Goal: Task Accomplishment & Management: Manage account settings

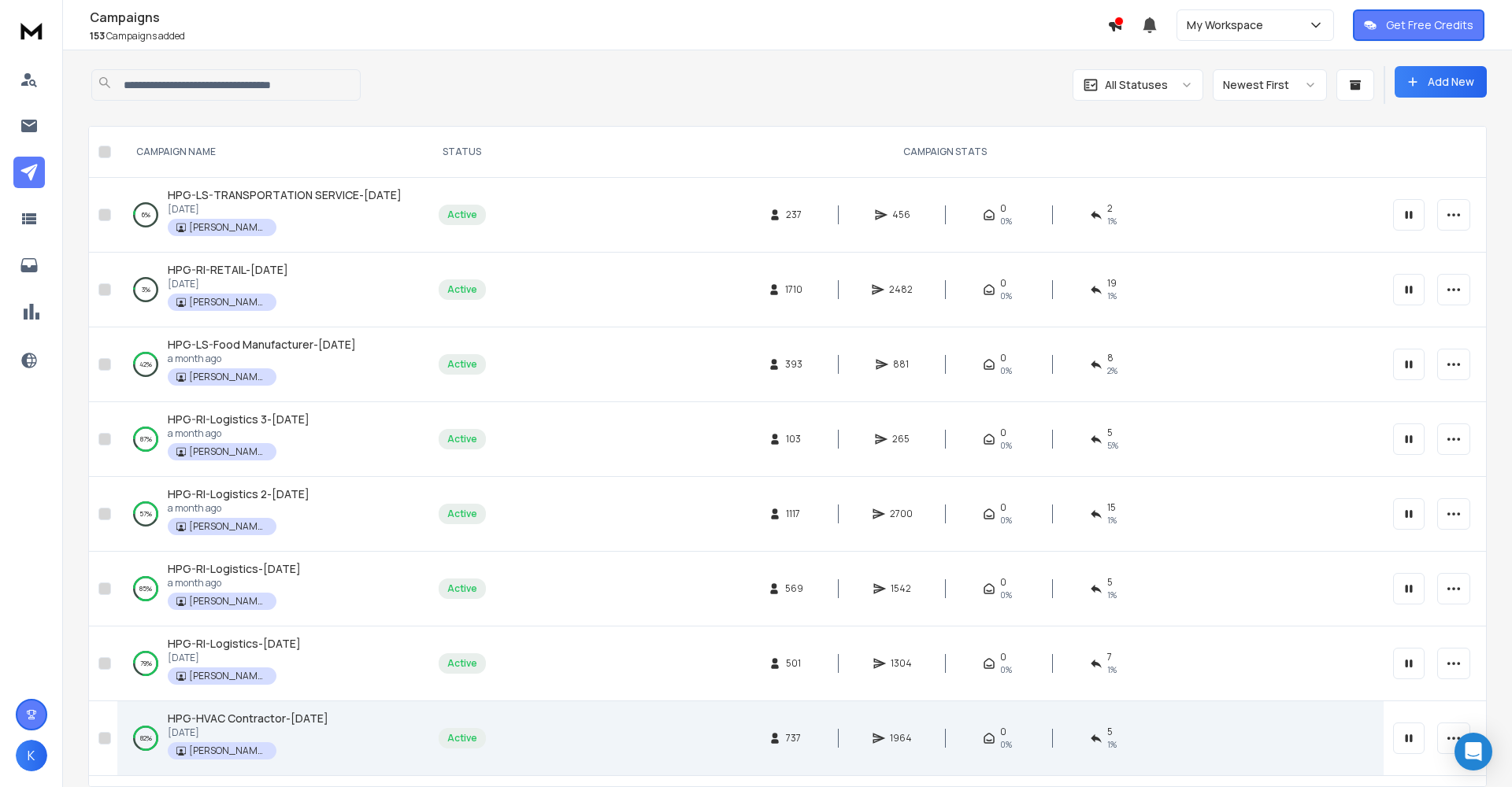
click at [225, 92] on input at bounding box center [226, 85] width 269 height 32
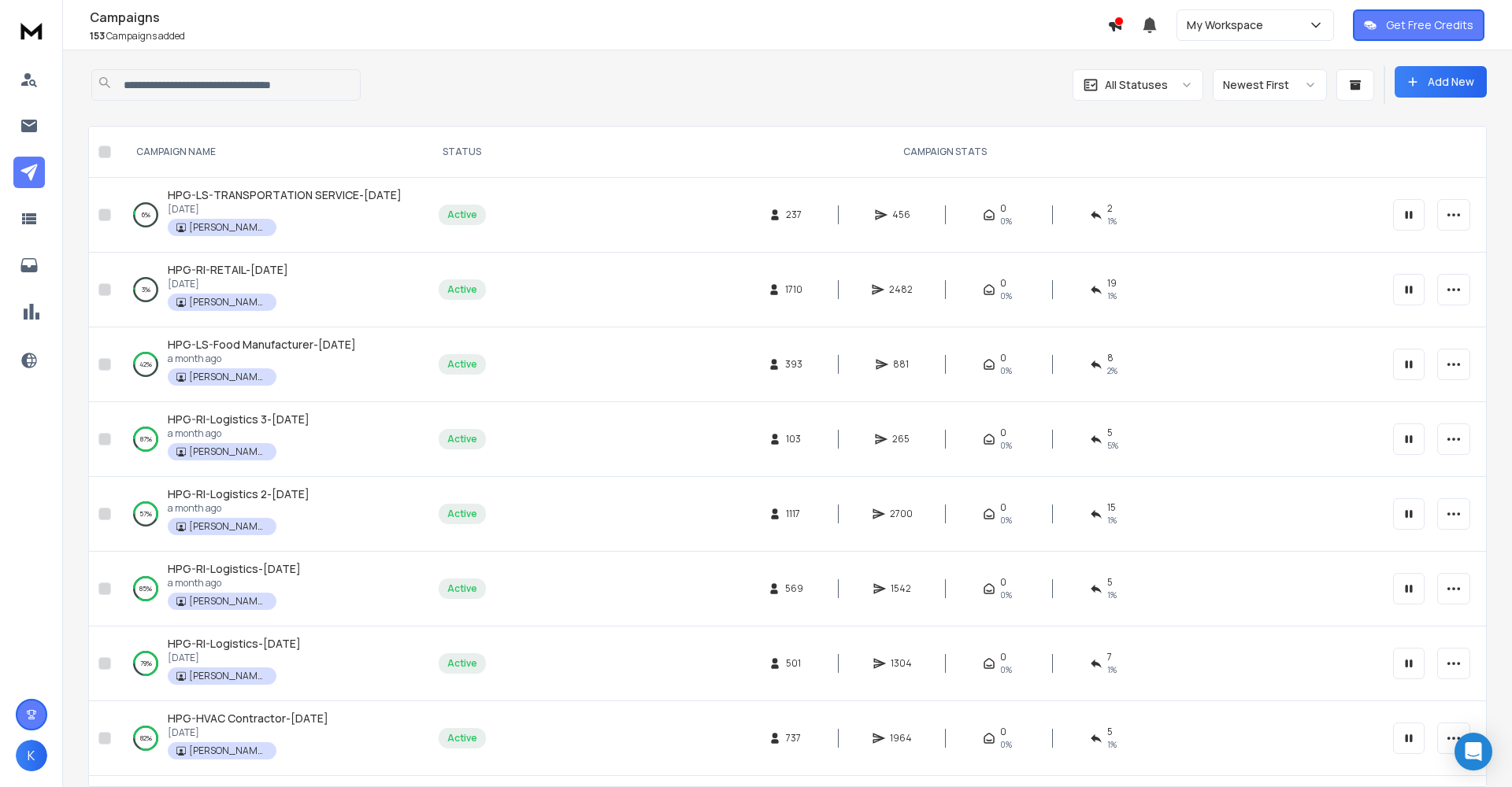
drag, startPoint x: 173, startPoint y: 729, endPoint x: 225, endPoint y: 89, distance: 642.1
click at [225, 91] on input at bounding box center [226, 85] width 269 height 32
paste input "**********"
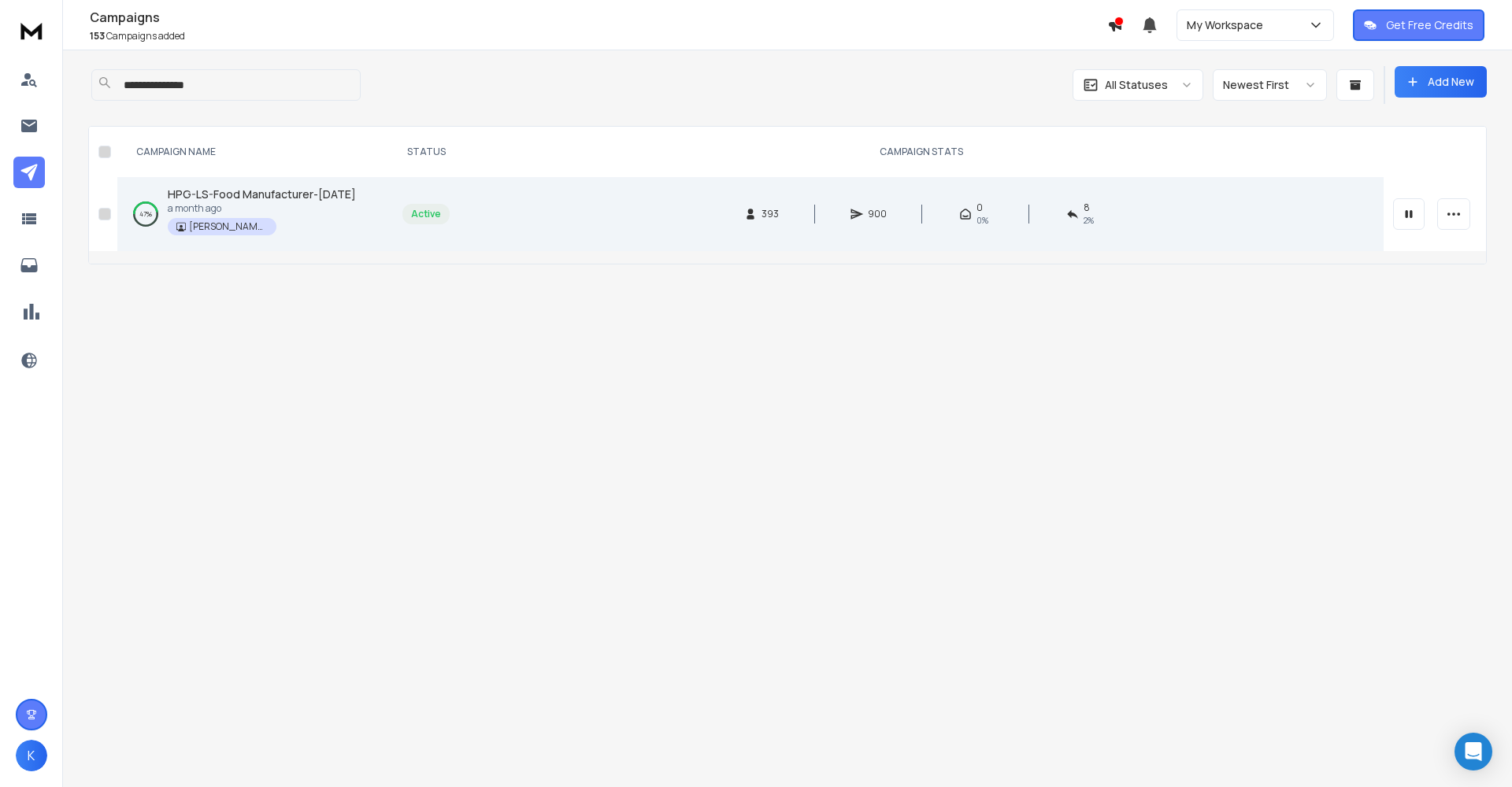
type input "**********"
click at [295, 197] on span "HPG-LS-Food Manufacturer-[DATE]" at bounding box center [262, 194] width 188 height 15
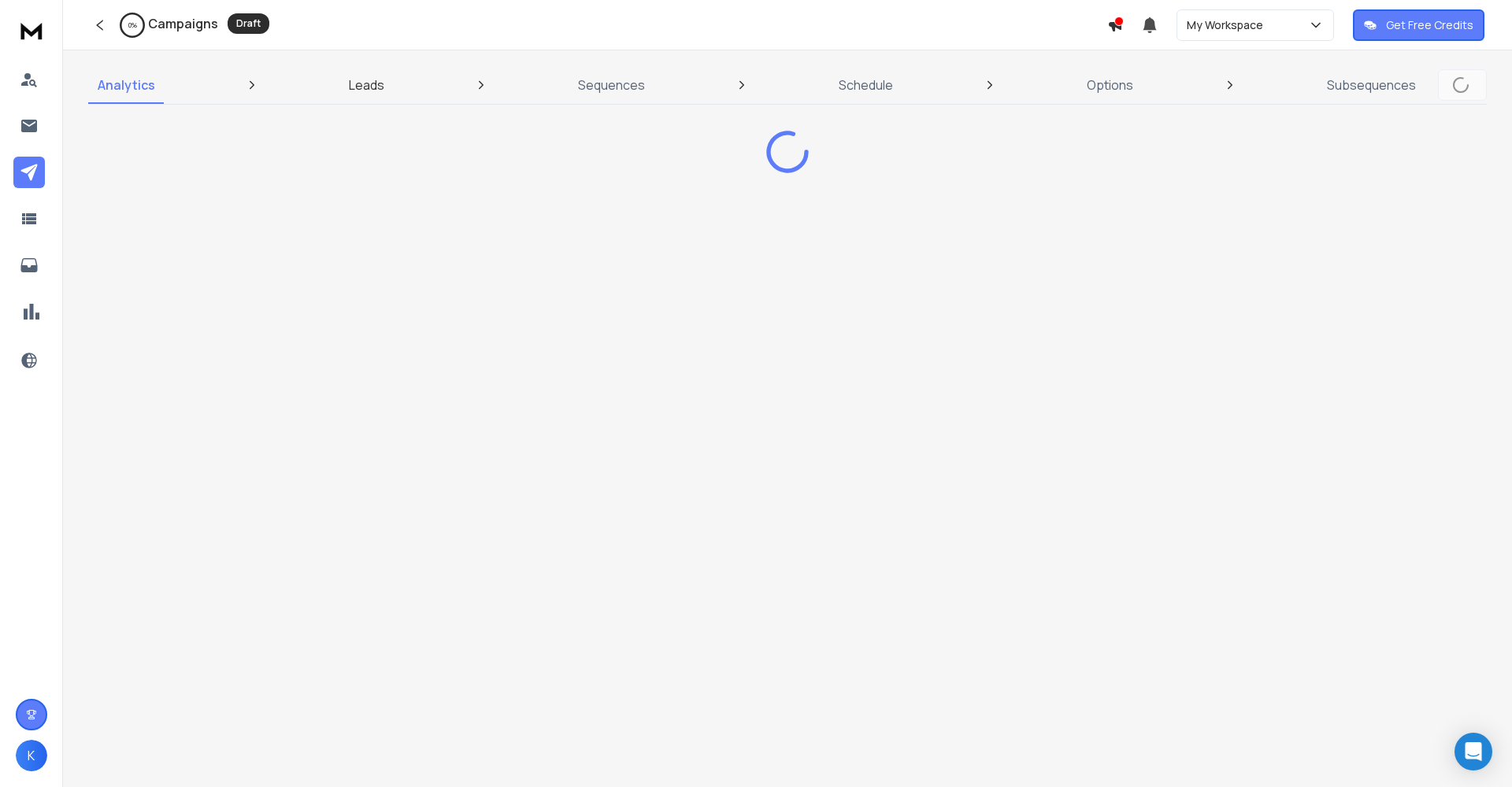
click at [369, 78] on p "Leads" at bounding box center [366, 85] width 35 height 19
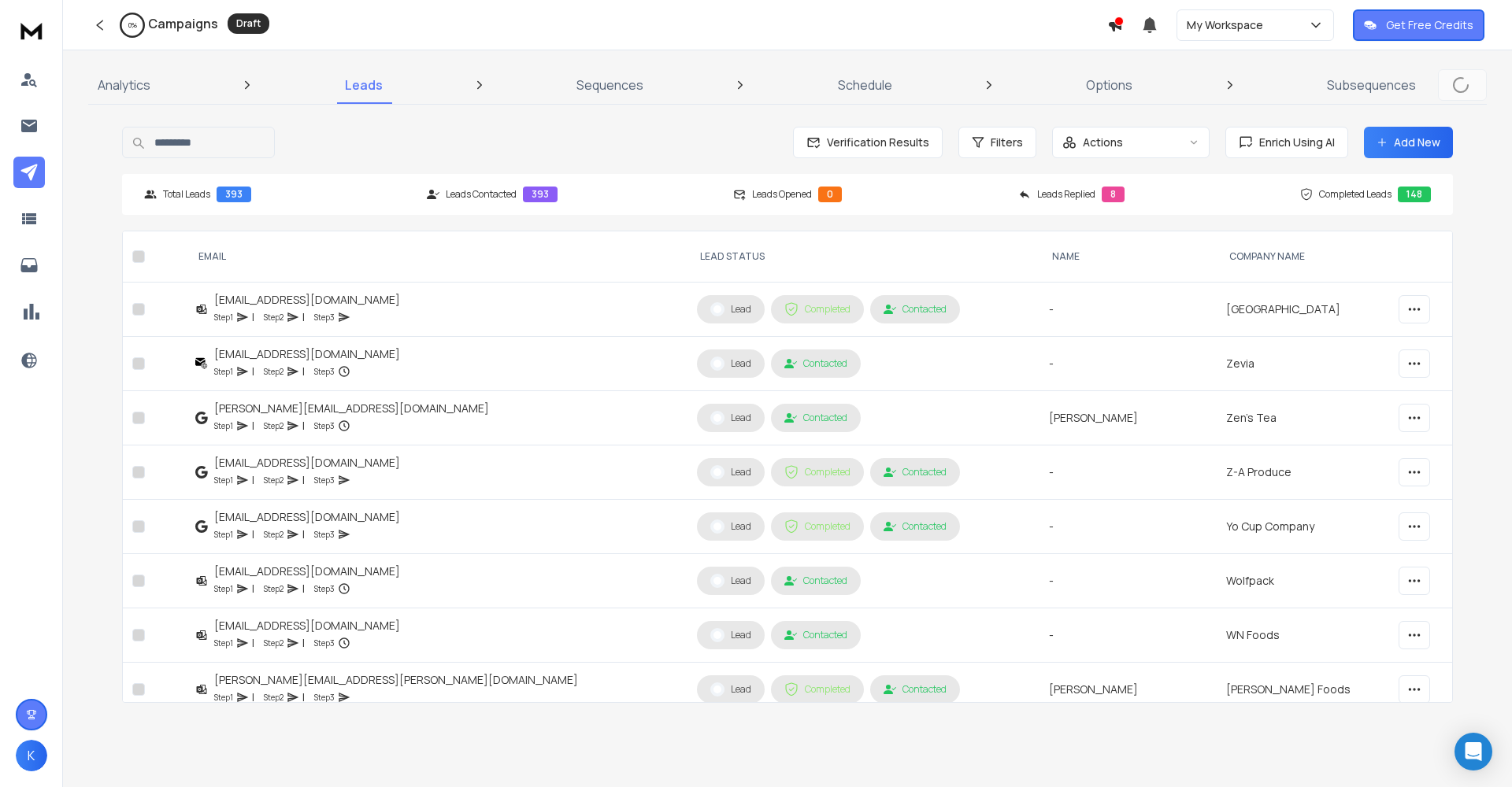
click at [224, 151] on input at bounding box center [198, 143] width 153 height 32
paste input "**********"
type input "**********"
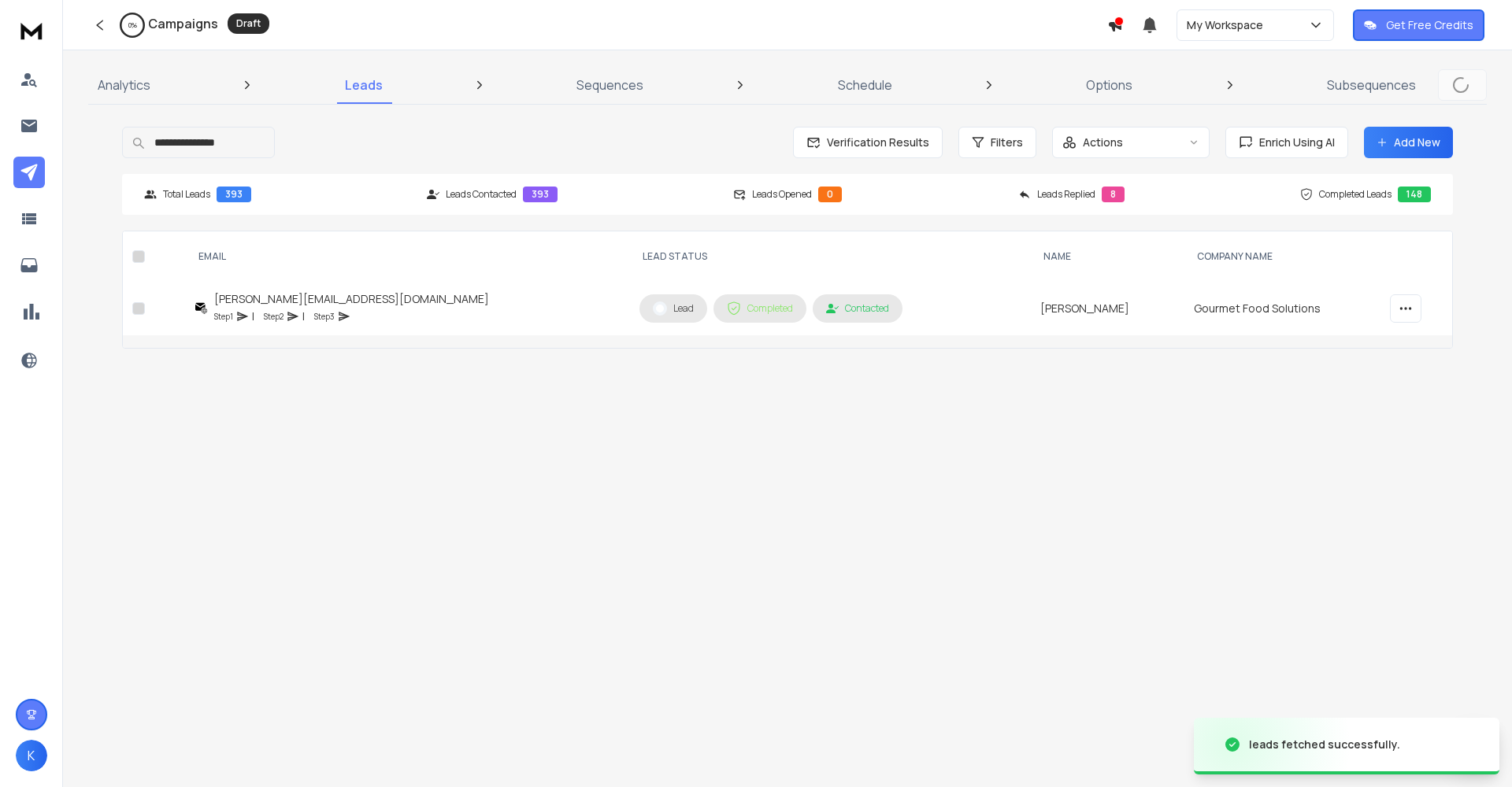
click at [1393, 316] on button "button" at bounding box center [1406, 308] width 32 height 28
click at [1358, 406] on div "Delete Lead Pause Lead Block Lead" at bounding box center [1354, 368] width 104 height 82
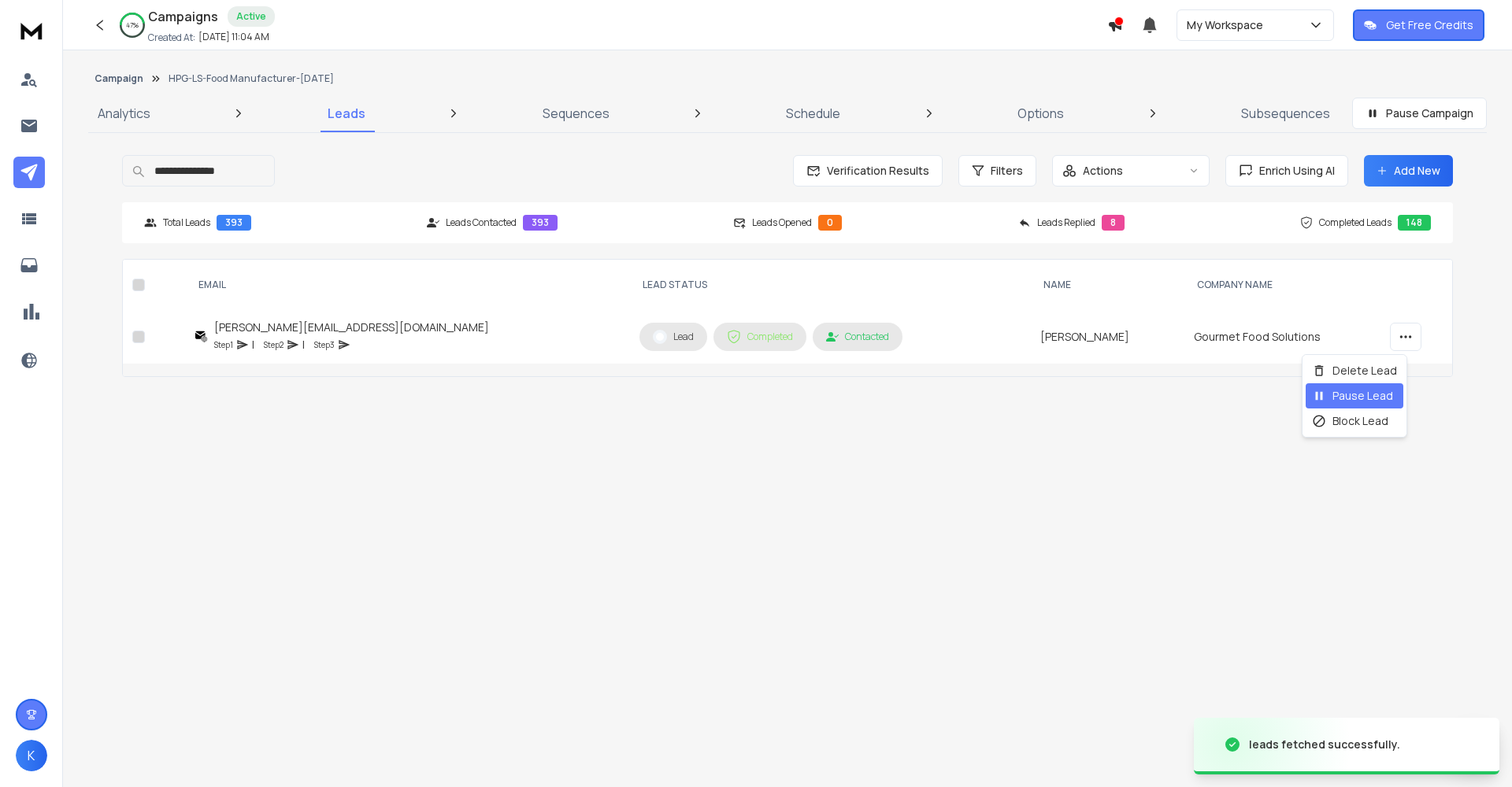
click at [1354, 393] on p "Pause Lead" at bounding box center [1363, 396] width 61 height 16
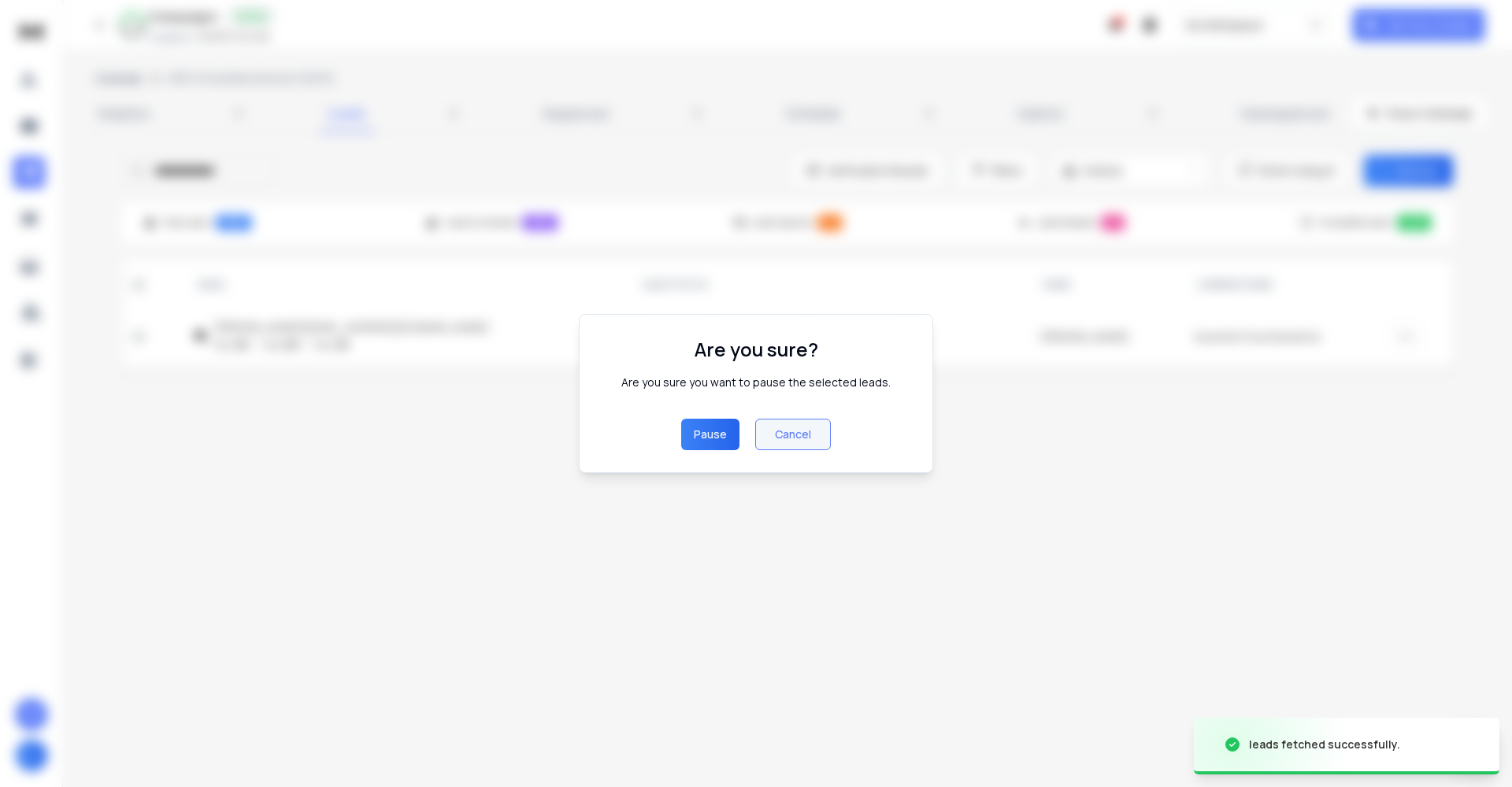
click at [795, 426] on button "Cancel" at bounding box center [793, 434] width 76 height 32
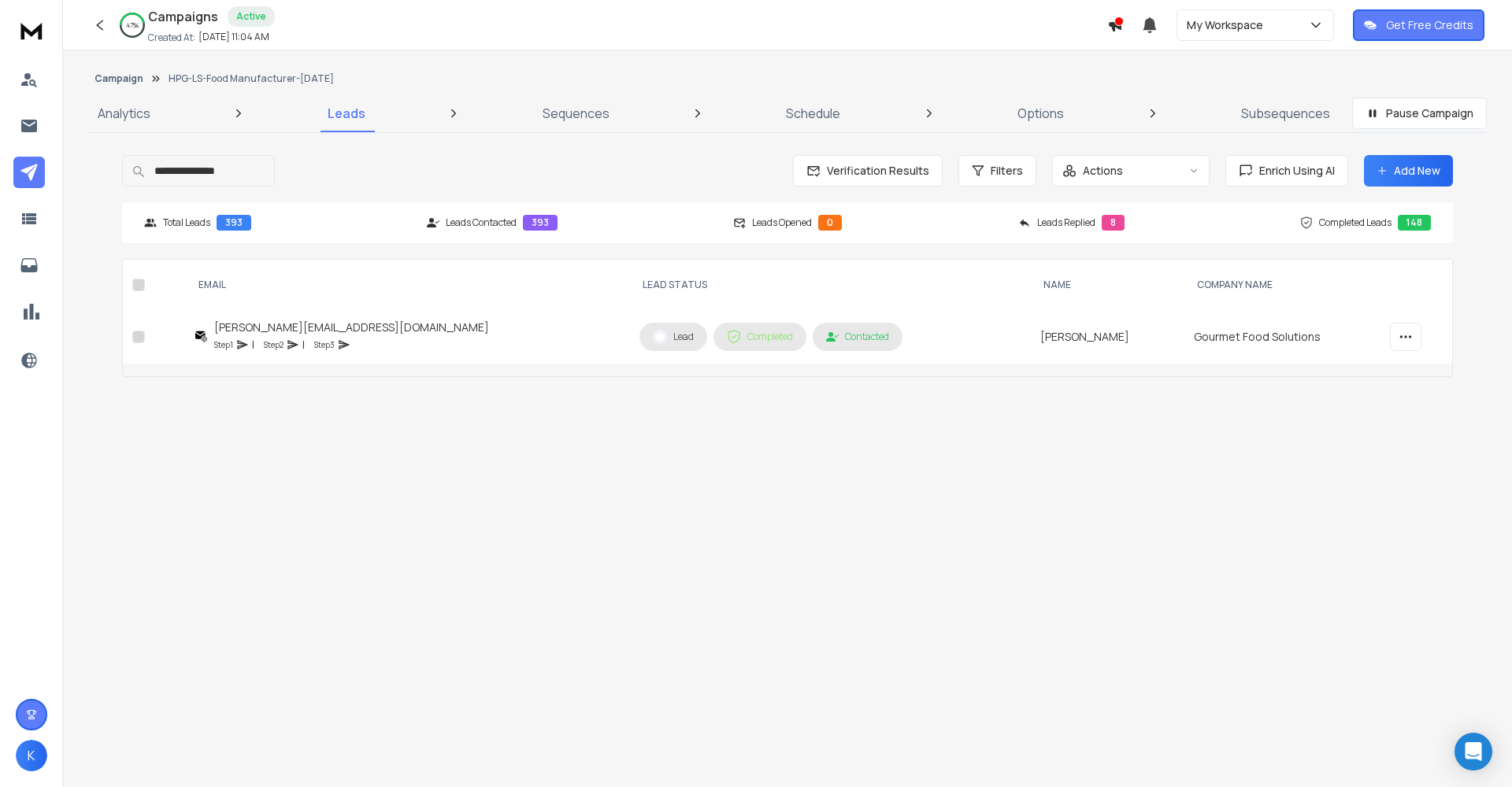
click at [1399, 338] on icon "button" at bounding box center [1405, 337] width 14 height 14
click at [1375, 426] on p "Block Lead" at bounding box center [1360, 421] width 56 height 16
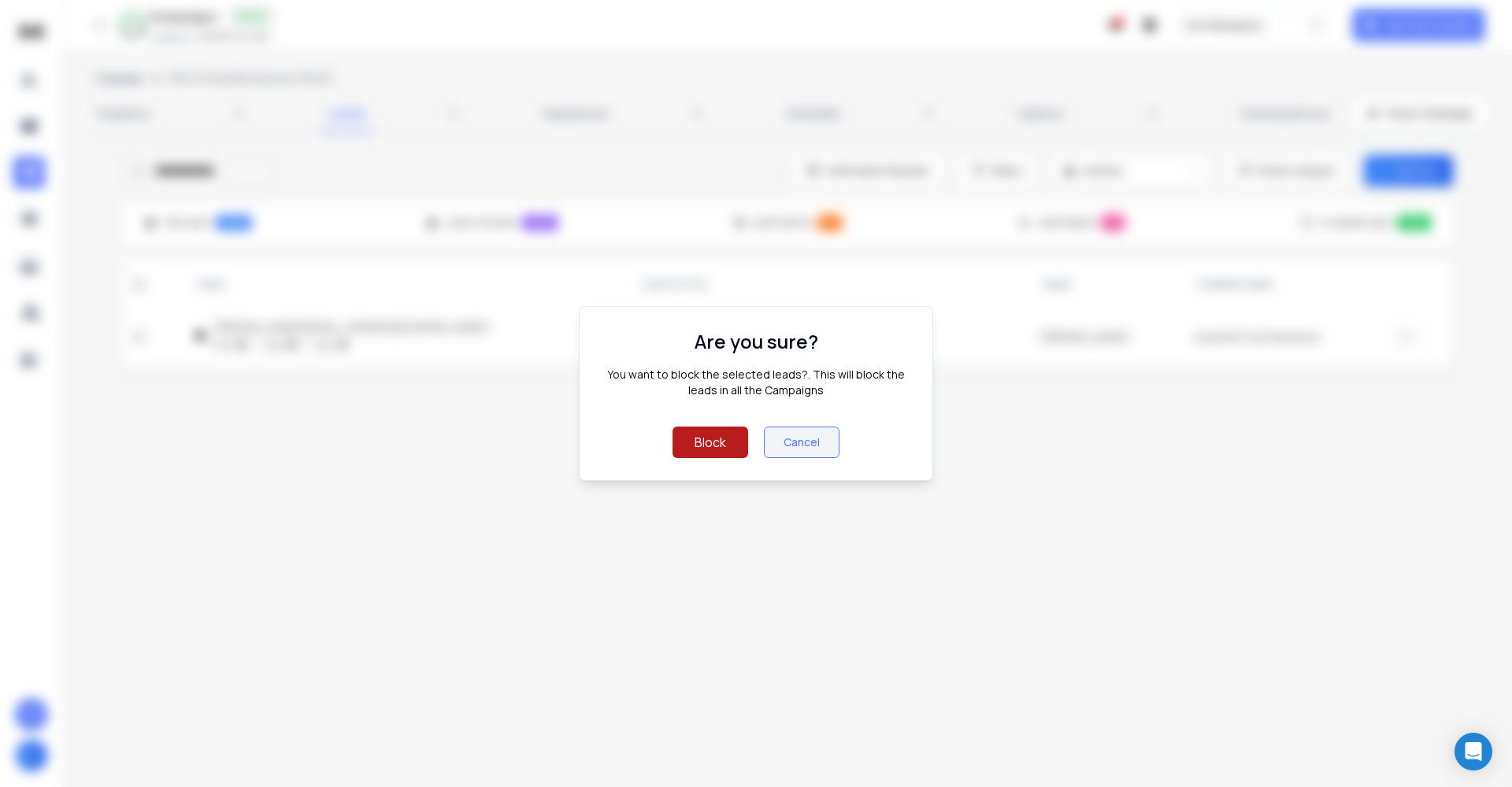
click at [695, 446] on button "Block" at bounding box center [710, 443] width 76 height 32
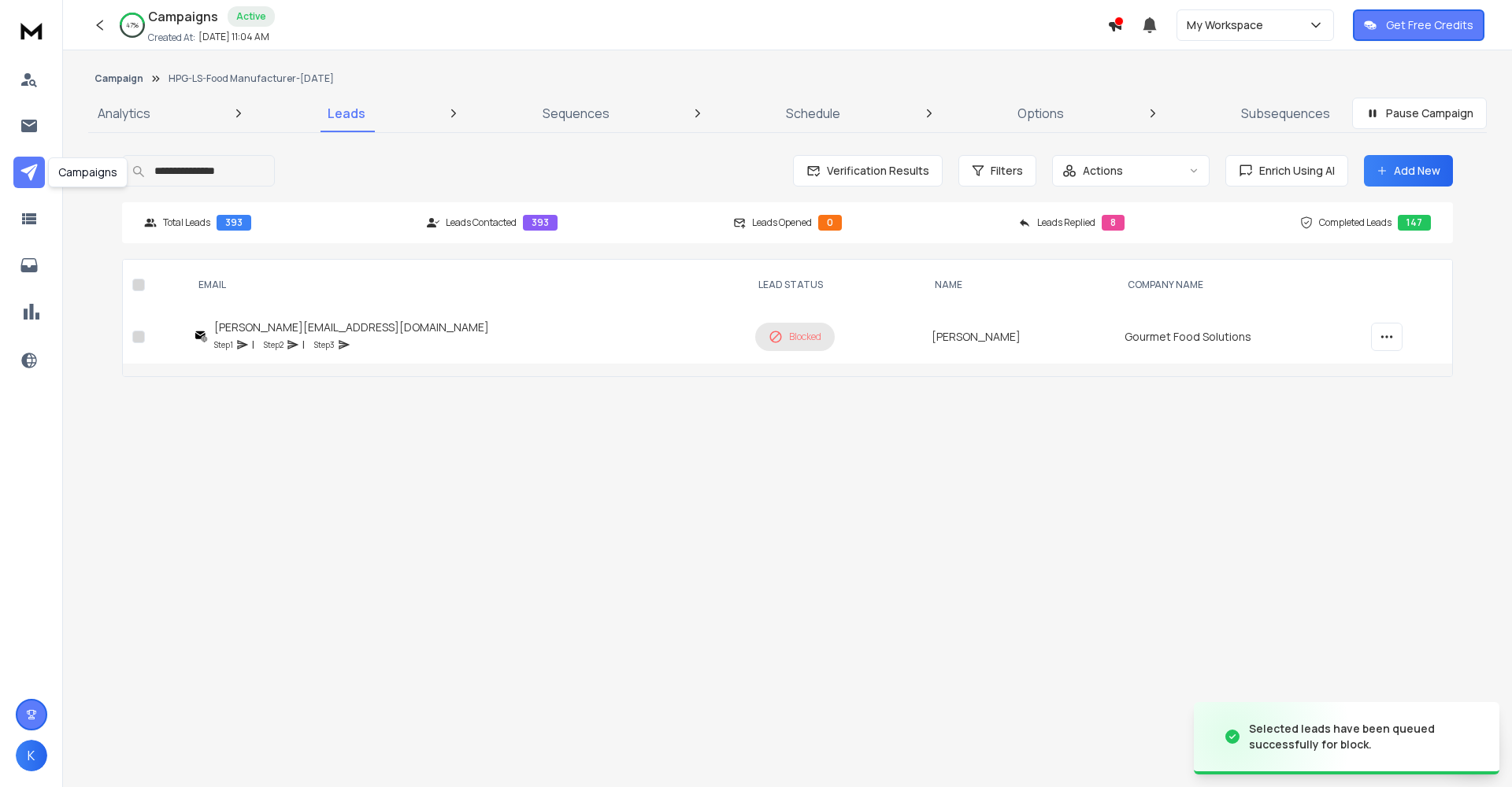
click at [33, 175] on icon at bounding box center [29, 172] width 17 height 17
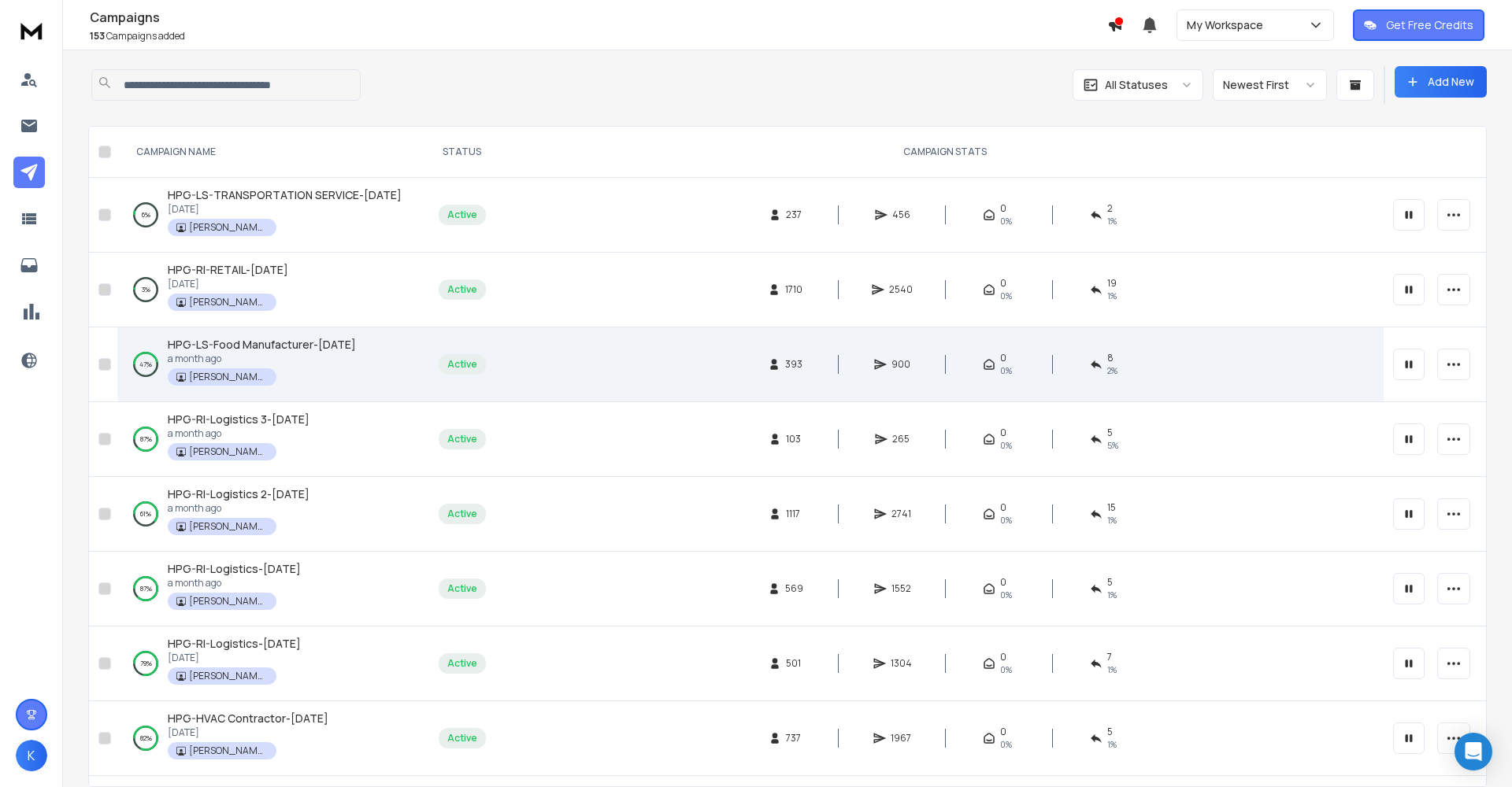
click at [35, 313] on icon at bounding box center [32, 312] width 23 height 23
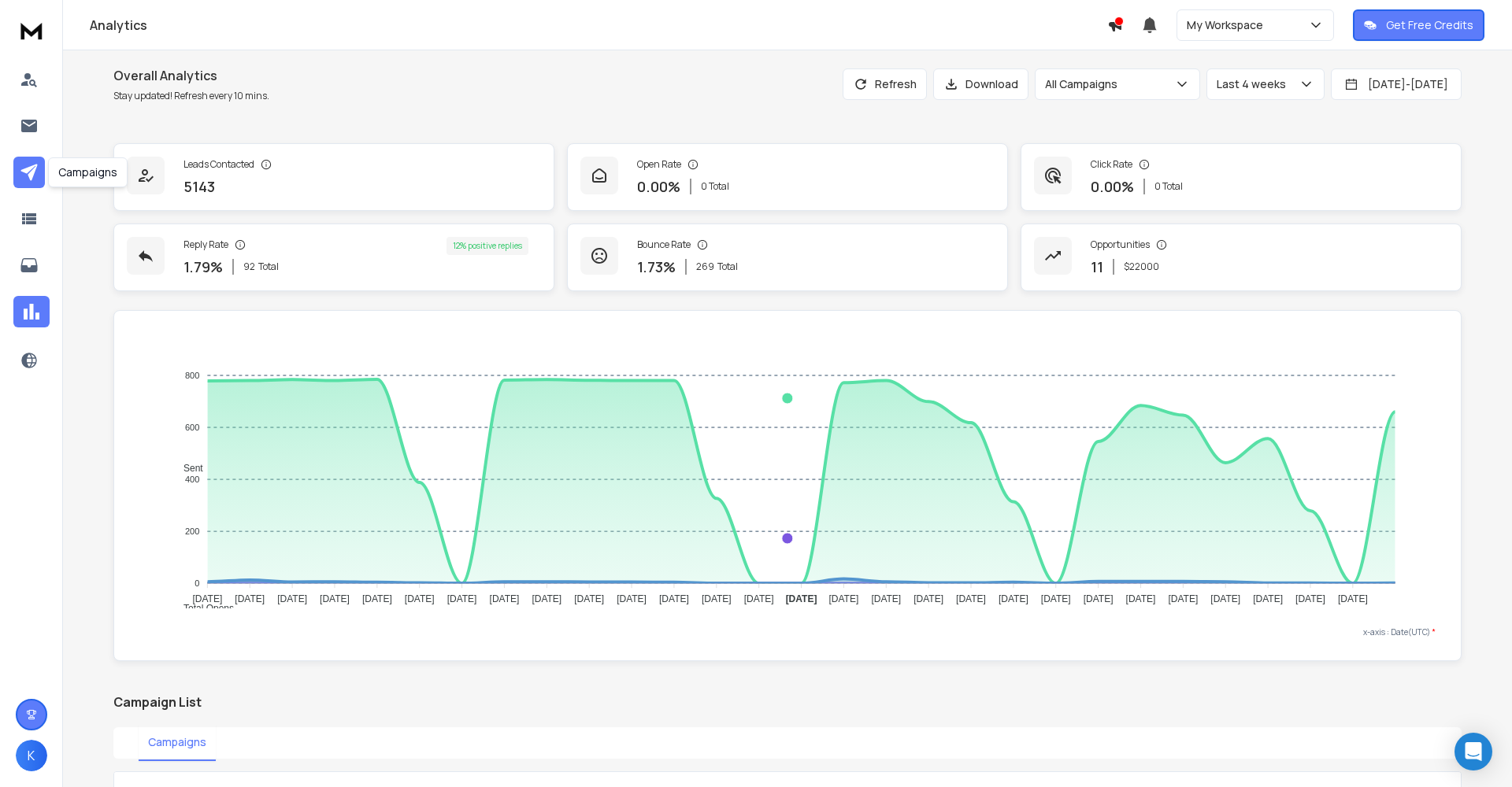
click at [39, 174] on link at bounding box center [29, 173] width 32 height 32
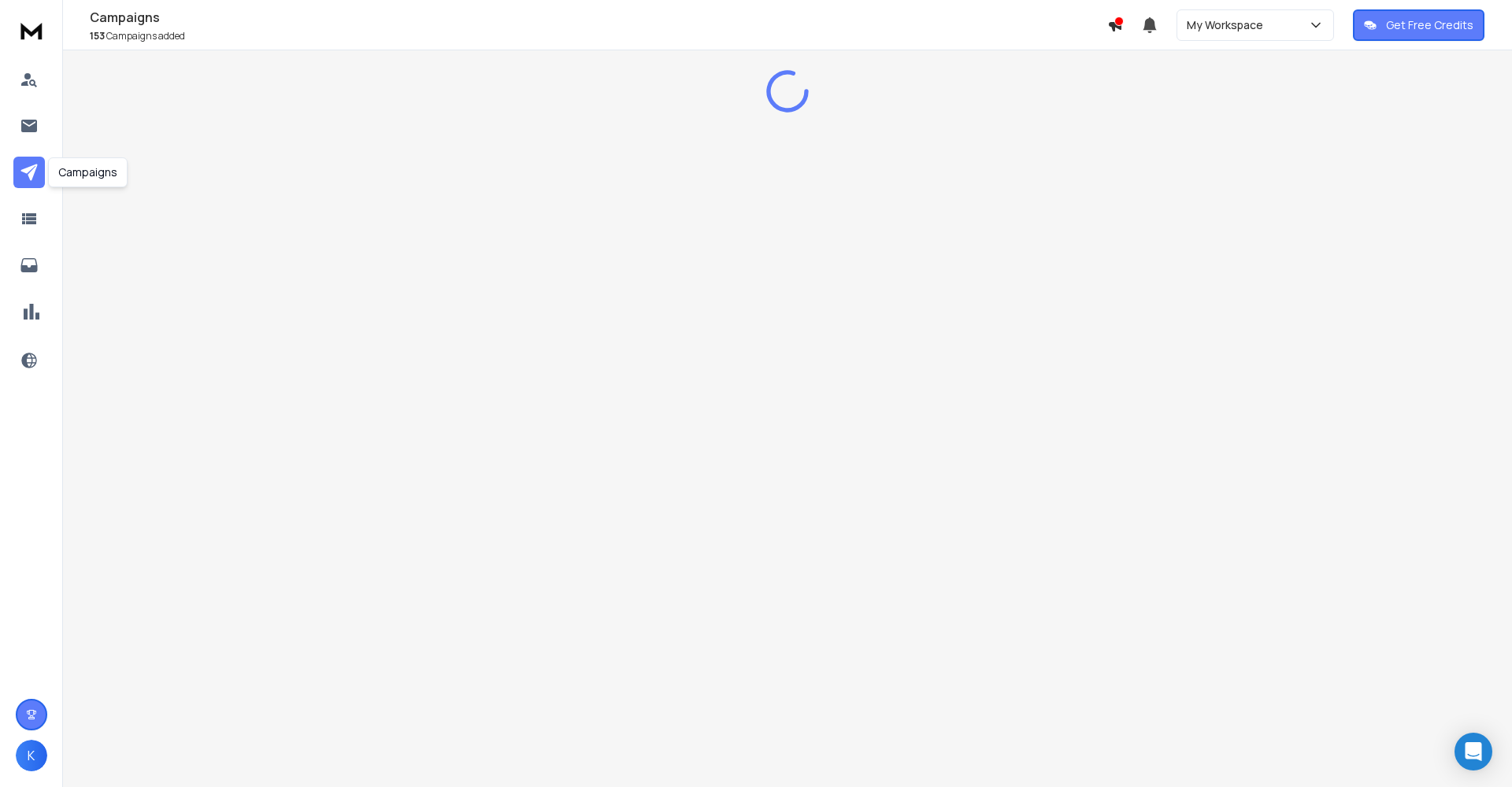
click at [39, 174] on link at bounding box center [29, 173] width 32 height 32
